Goal: Task Accomplishment & Management: Manage account settings

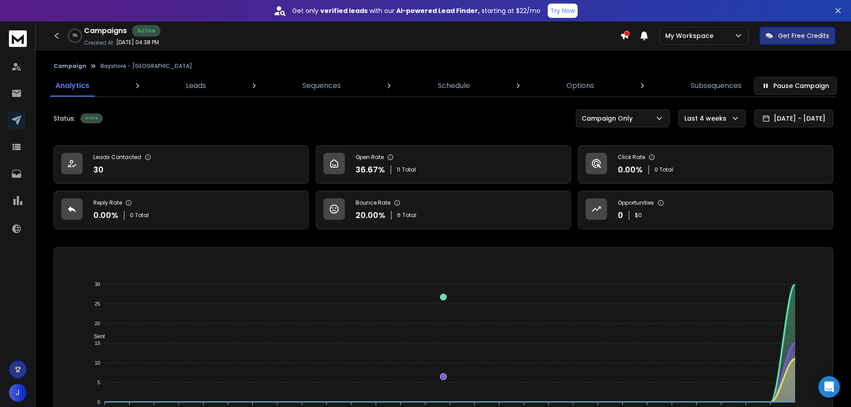
scroll to position [15, 0]
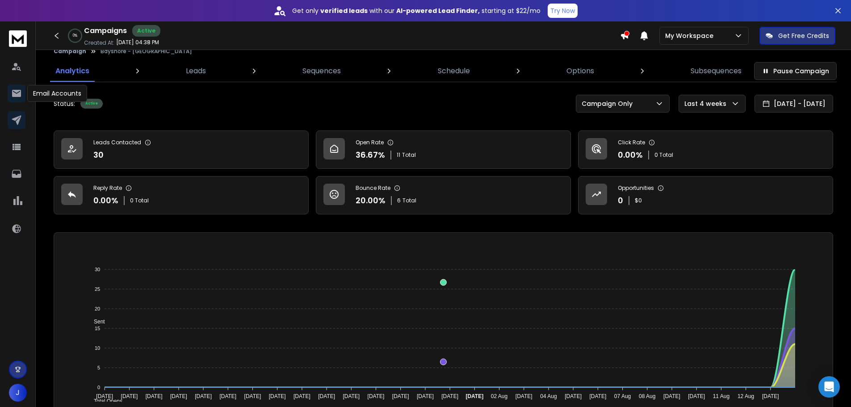
click at [18, 92] on icon at bounding box center [16, 93] width 11 height 11
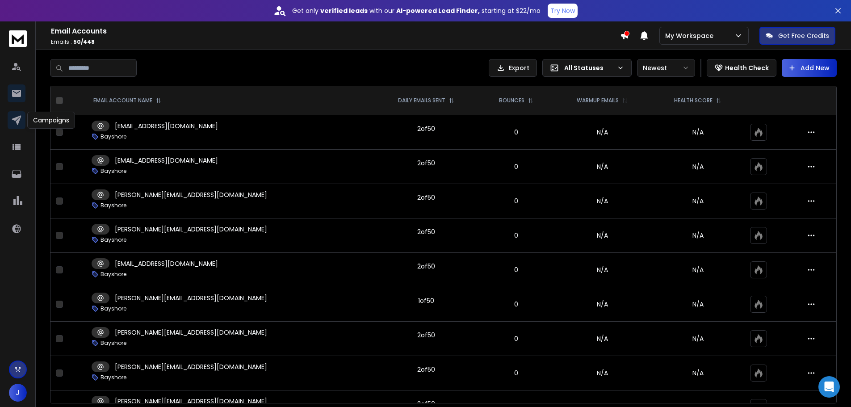
click at [18, 119] on icon at bounding box center [16, 119] width 9 height 9
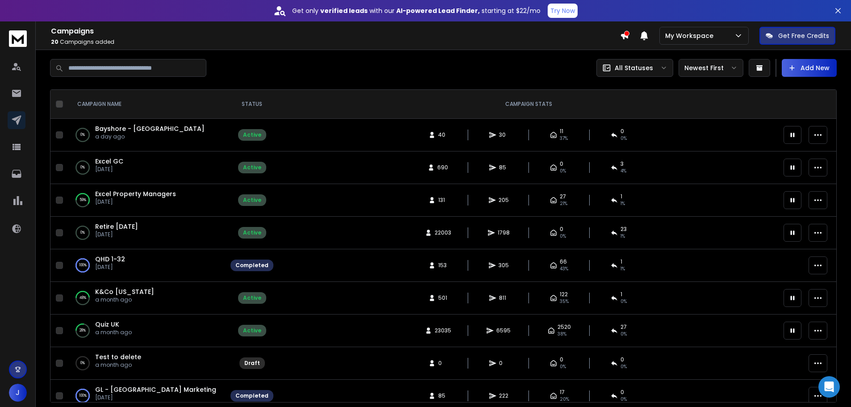
click at [141, 125] on span "Bayshore - [GEOGRAPHIC_DATA]" at bounding box center [150, 128] width 110 height 9
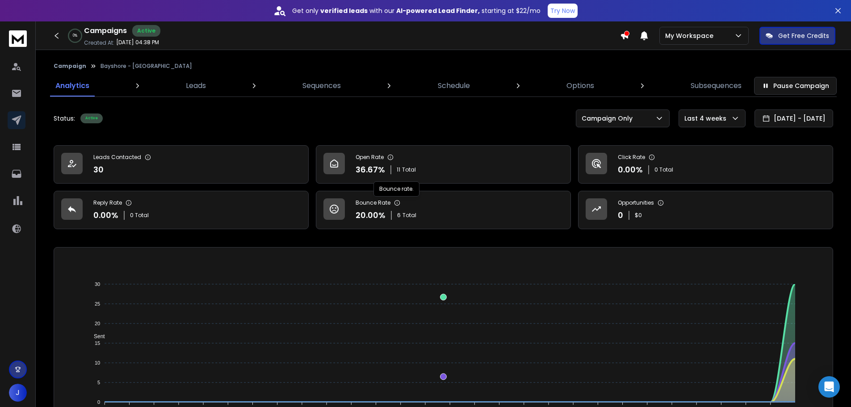
click at [397, 205] on icon at bounding box center [397, 203] width 6 height 6
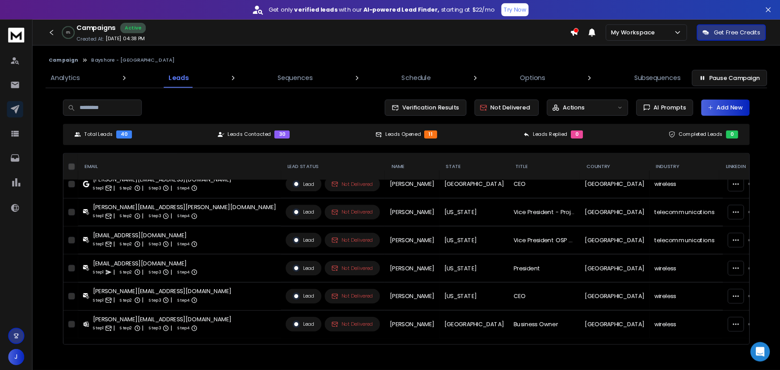
scroll to position [18, 0]
click at [365, 260] on div "Not Delivered" at bounding box center [388, 263] width 46 height 7
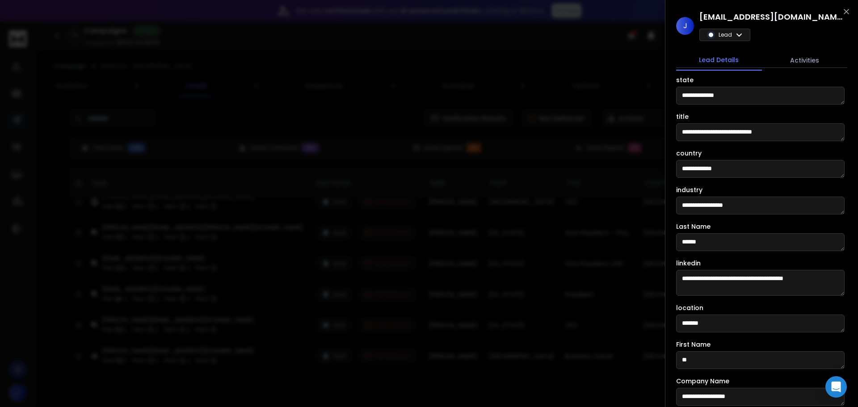
click at [576, 191] on div at bounding box center [429, 203] width 858 height 407
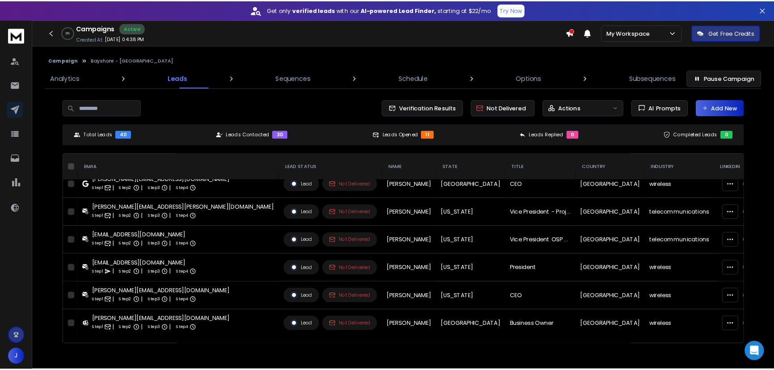
scroll to position [0, 0]
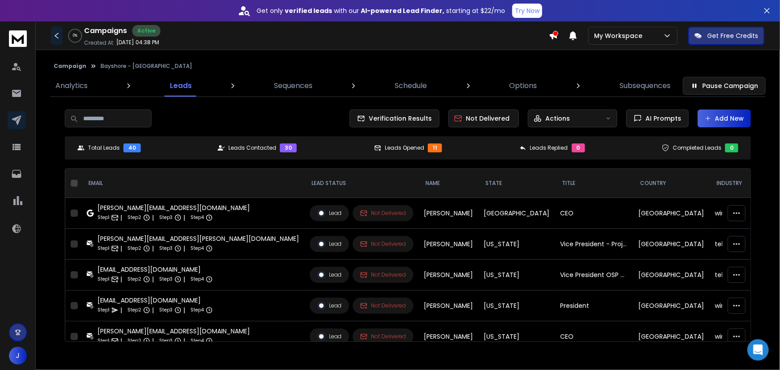
click at [55, 35] on icon at bounding box center [57, 36] width 4 height 6
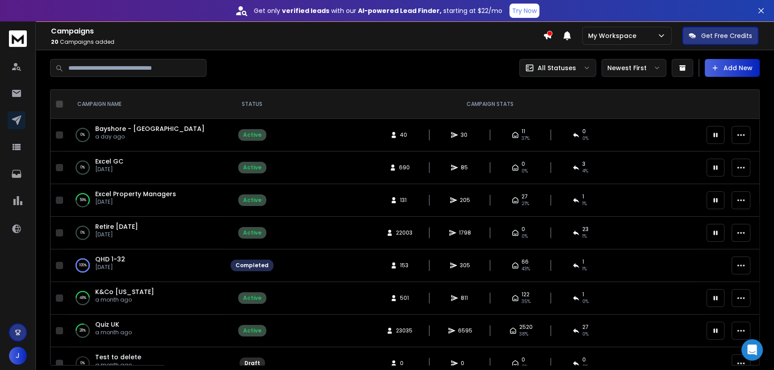
click at [712, 132] on icon at bounding box center [716, 135] width 8 height 8
click at [179, 125] on div "0 % Bayshore - Wireless Tower a day ago" at bounding box center [146, 134] width 141 height 21
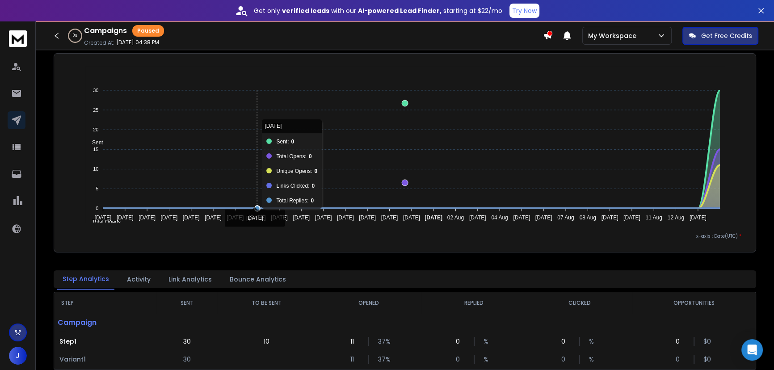
scroll to position [209, 0]
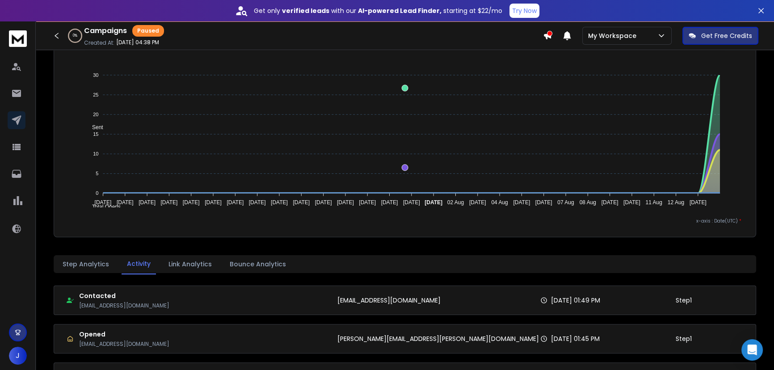
click at [138, 263] on button "Activity" at bounding box center [139, 264] width 34 height 21
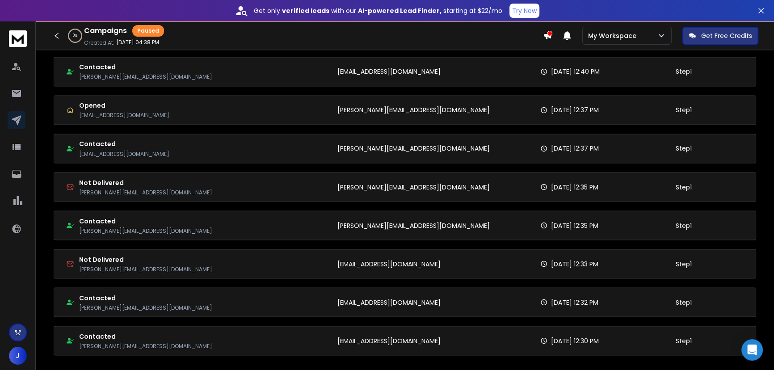
scroll to position [1980, 0]
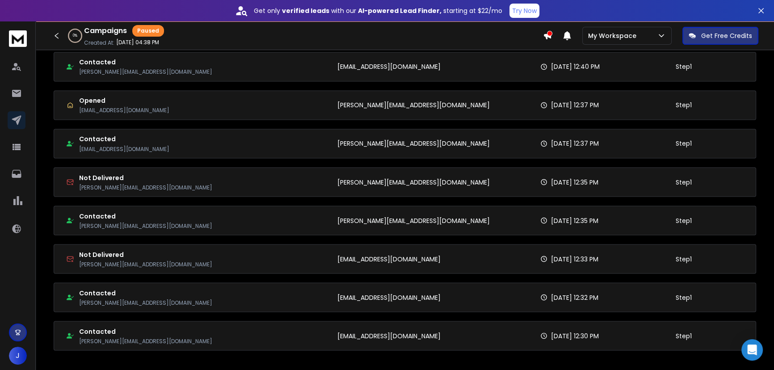
click at [126, 261] on p "[PERSON_NAME][EMAIL_ADDRESS][DOMAIN_NAME]" at bounding box center [145, 264] width 133 height 7
click at [97, 250] on h1 "Not Delivered" at bounding box center [145, 254] width 133 height 9
click at [98, 250] on h1 "Not Delivered" at bounding box center [145, 254] width 133 height 9
click at [107, 261] on p "[PERSON_NAME][EMAIL_ADDRESS][DOMAIN_NAME]" at bounding box center [145, 264] width 133 height 7
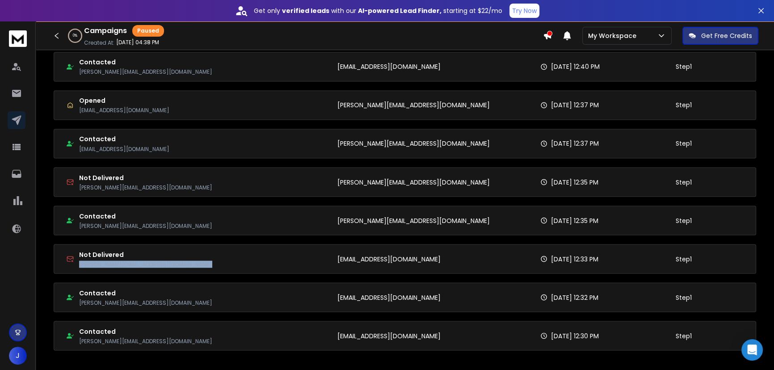
click at [107, 261] on p "[PERSON_NAME][EMAIL_ADDRESS][DOMAIN_NAME]" at bounding box center [145, 264] width 133 height 7
copy p "[PERSON_NAME][EMAIL_ADDRESS][DOMAIN_NAME]"
click at [13, 91] on icon at bounding box center [16, 93] width 11 height 11
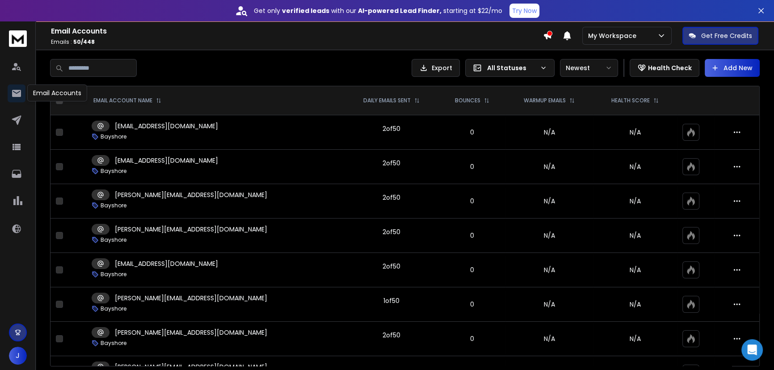
click at [131, 69] on input at bounding box center [93, 68] width 87 height 18
paste input "**********"
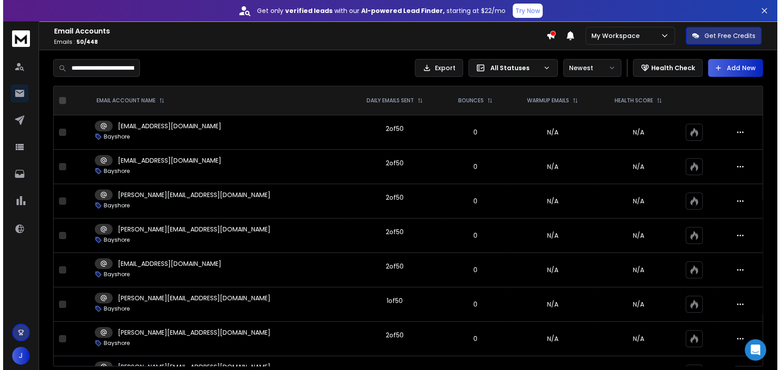
scroll to position [0, 36]
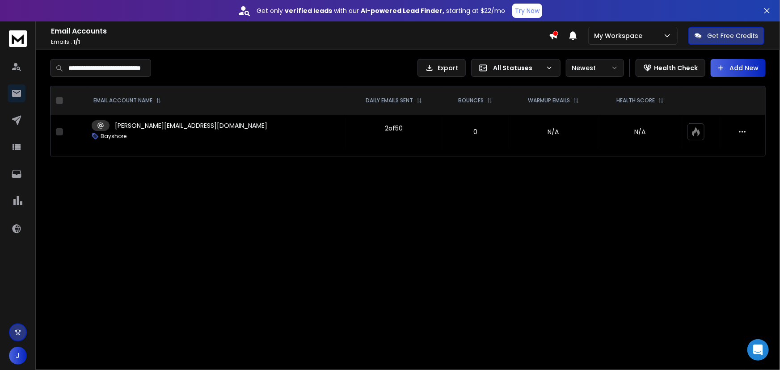
type input "**********"
click at [156, 125] on p "[PERSON_NAME][EMAIL_ADDRESS][DOMAIN_NAME]" at bounding box center [191, 125] width 152 height 9
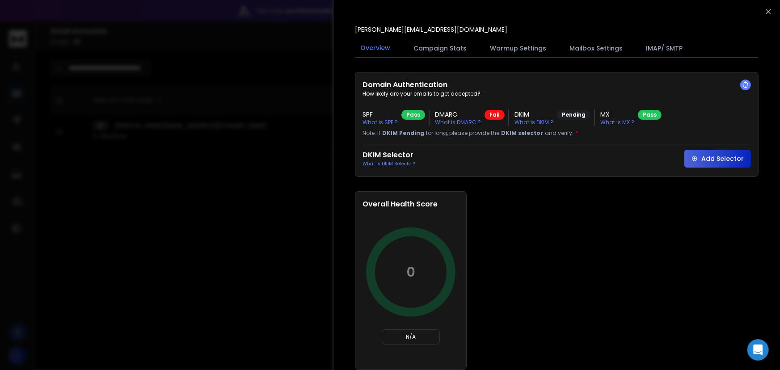
click at [590, 47] on button "Mailbox Settings" at bounding box center [596, 48] width 64 height 20
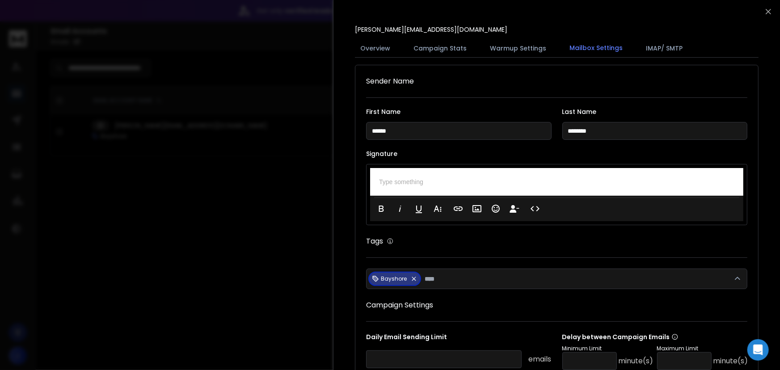
click at [581, 133] on input "********" at bounding box center [654, 131] width 185 height 18
click at [581, 132] on input "********" at bounding box center [654, 131] width 185 height 18
